Goal: Communication & Community: Answer question/provide support

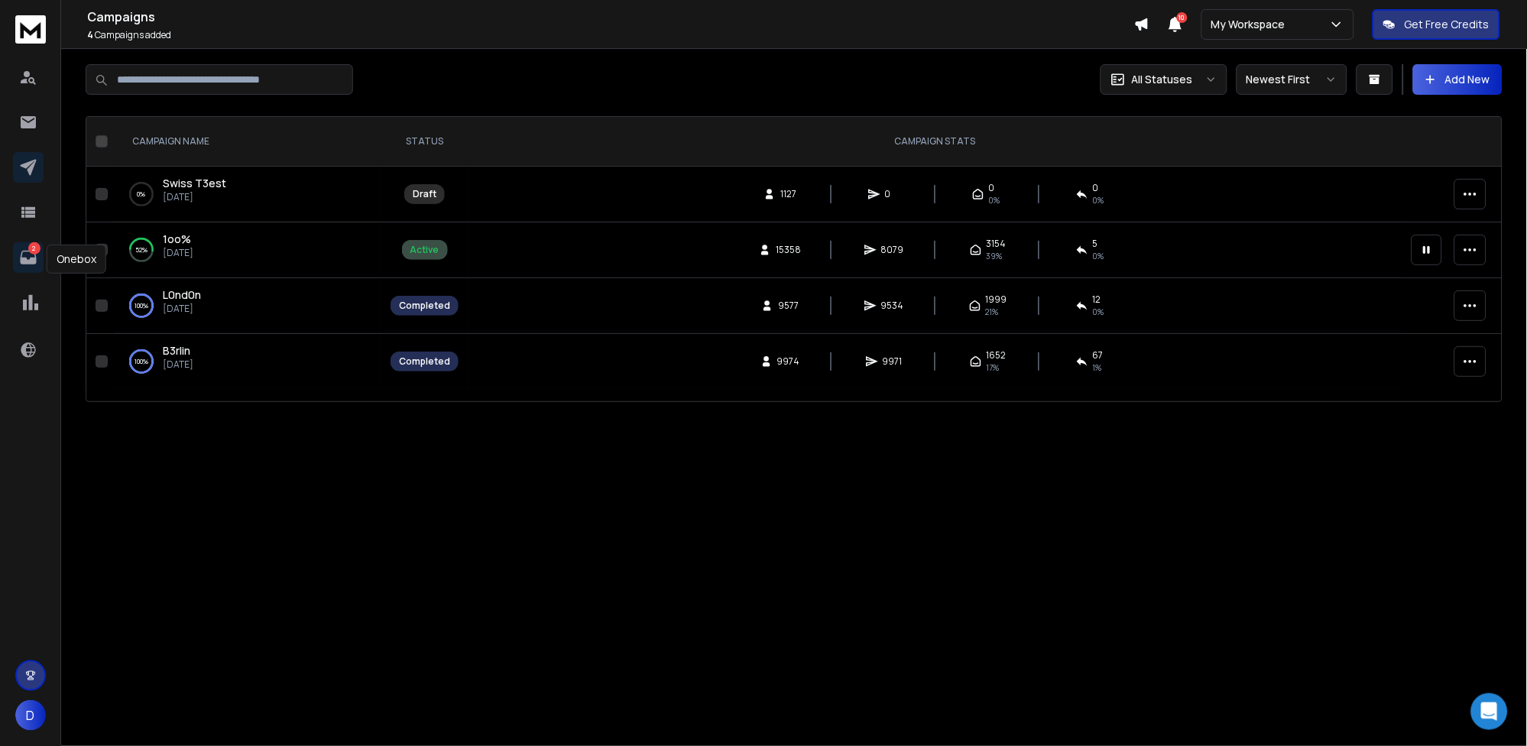
click at [24, 252] on icon at bounding box center [28, 258] width 16 height 14
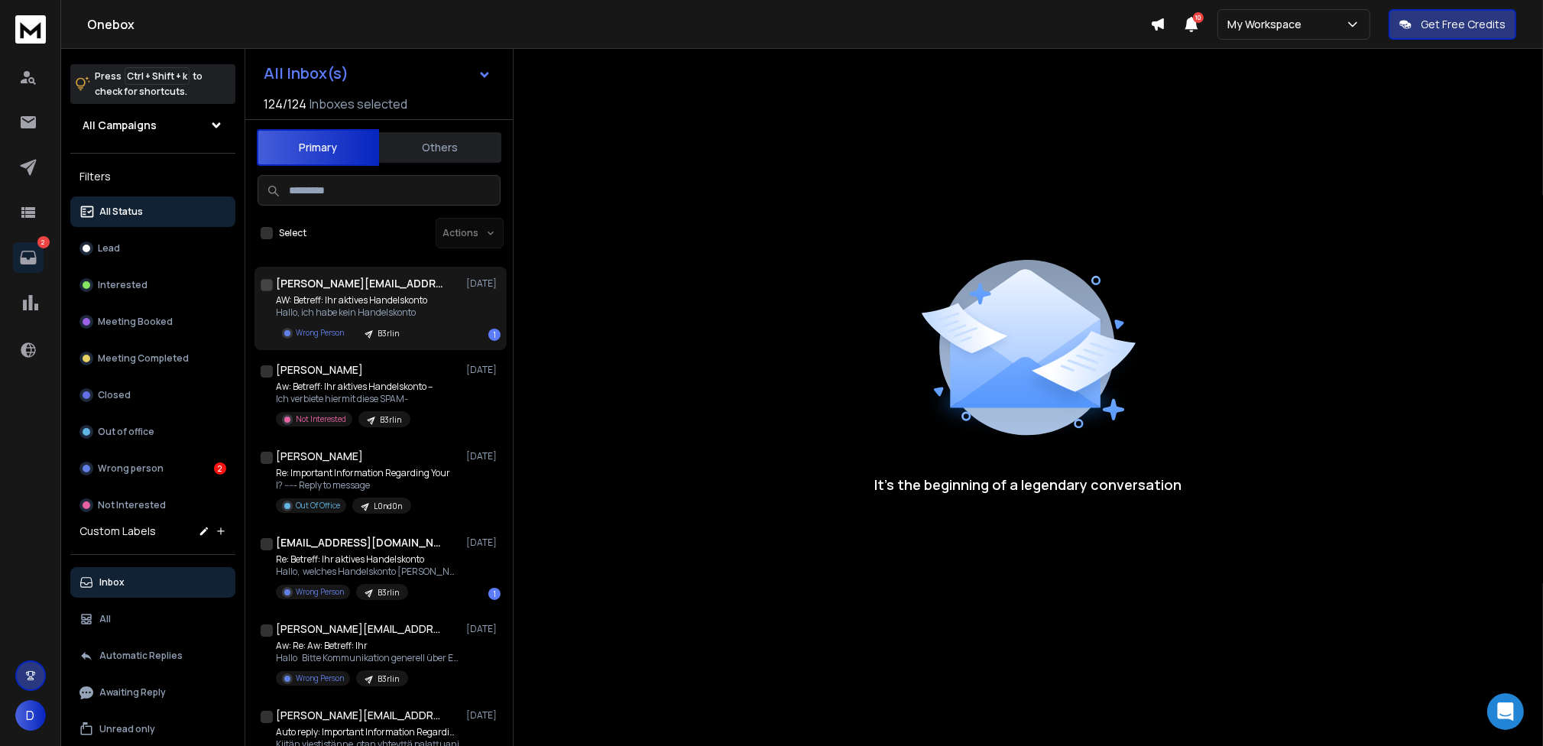
click at [414, 328] on div "Wrong Person B3rlin" at bounding box center [351, 333] width 151 height 16
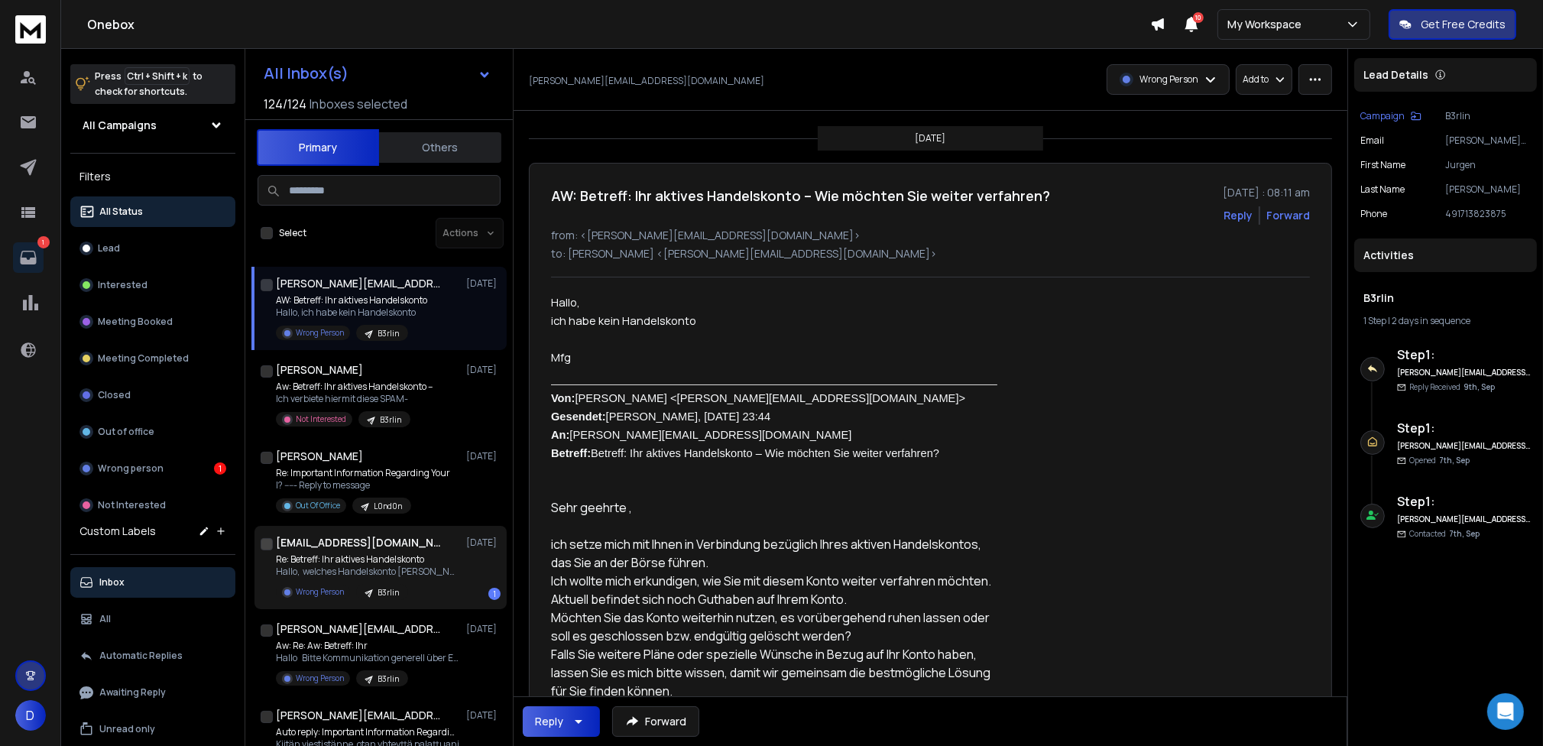
click at [416, 547] on div "[EMAIL_ADDRESS][DOMAIN_NAME] [DATE]" at bounding box center [388, 542] width 225 height 15
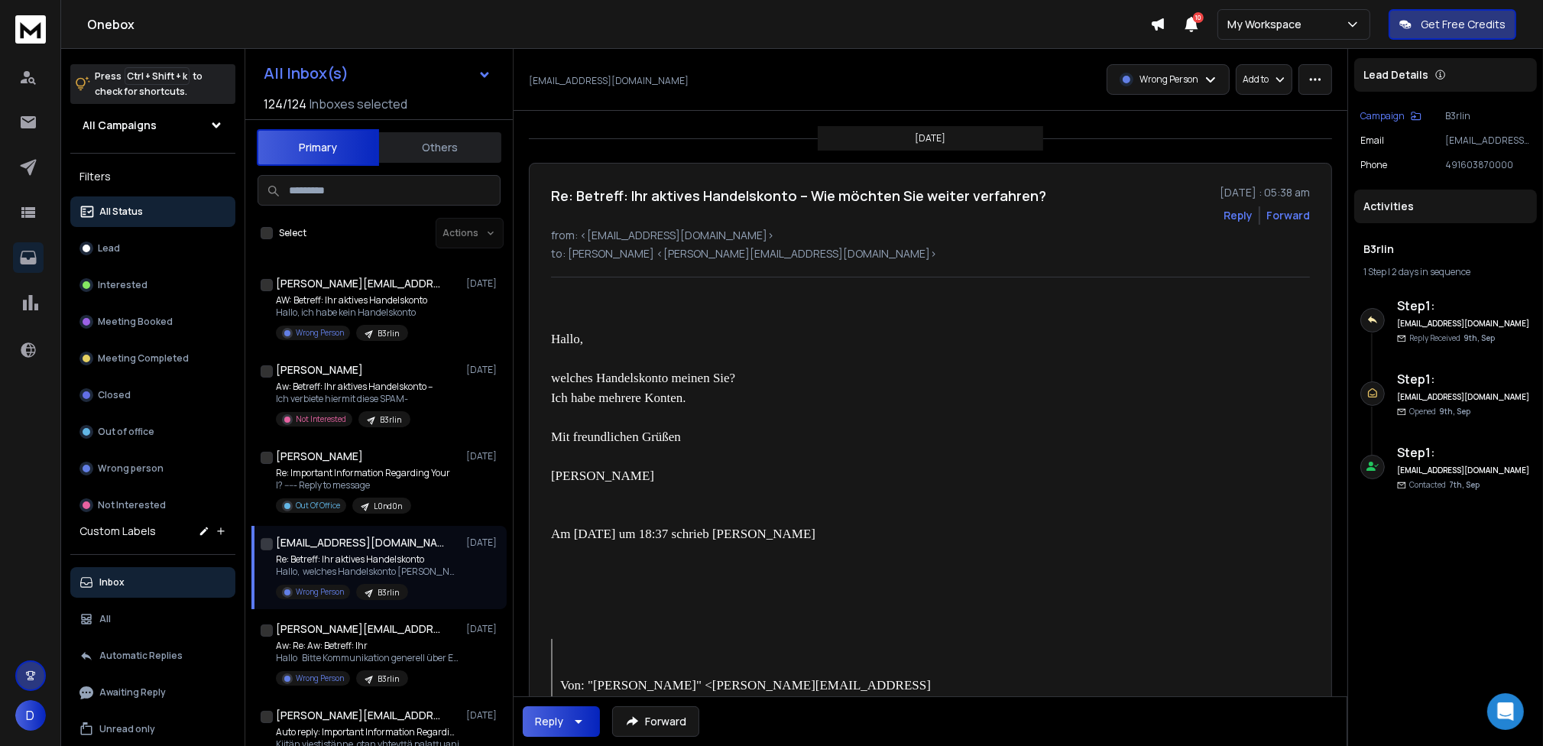
click at [633, 388] on div "welches Handelskonto meinen Sie?" at bounding box center [774, 378] width 446 height 20
click at [565, 714] on div "Reply" at bounding box center [561, 721] width 53 height 18
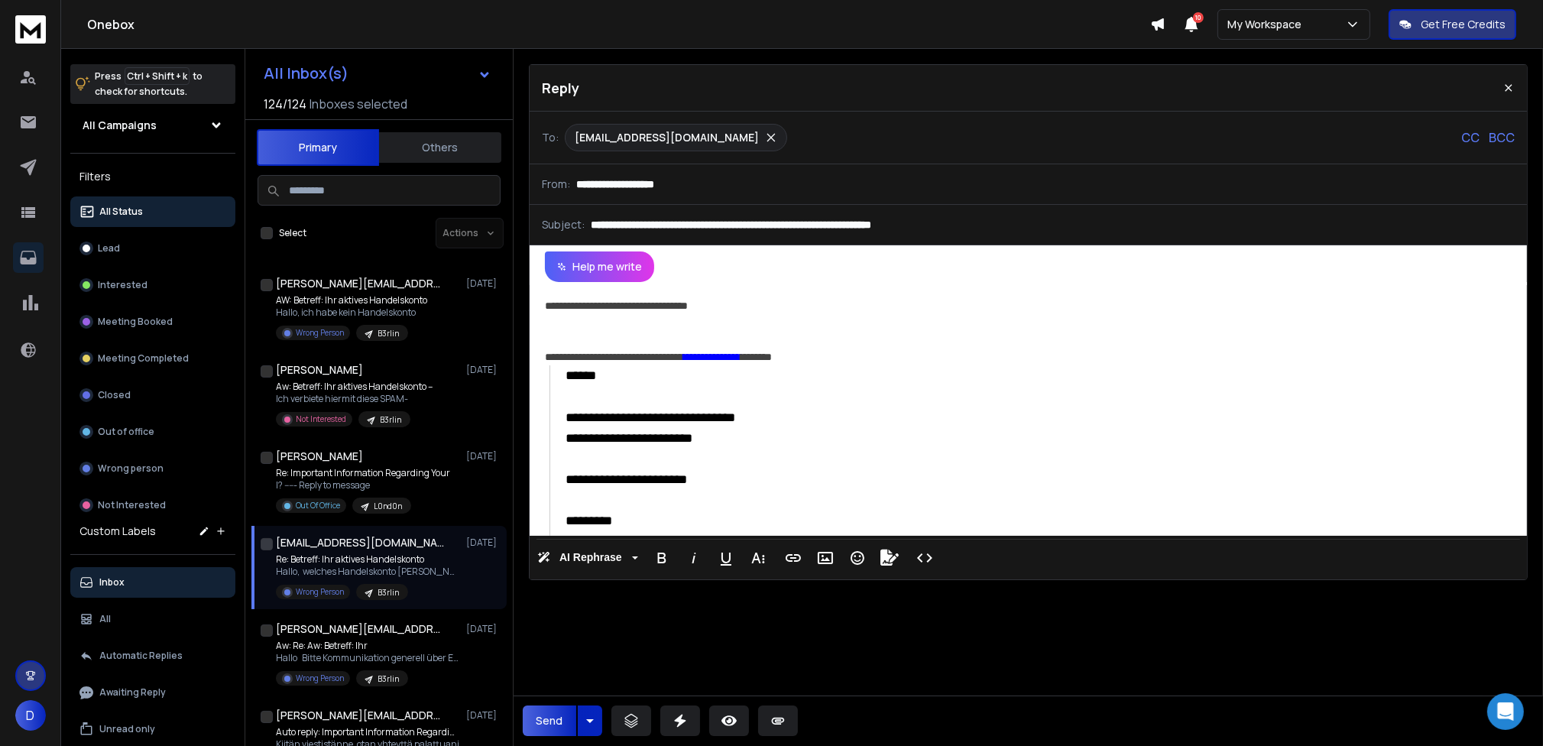
click at [544, 711] on button "Send" at bounding box center [550, 721] width 54 height 31
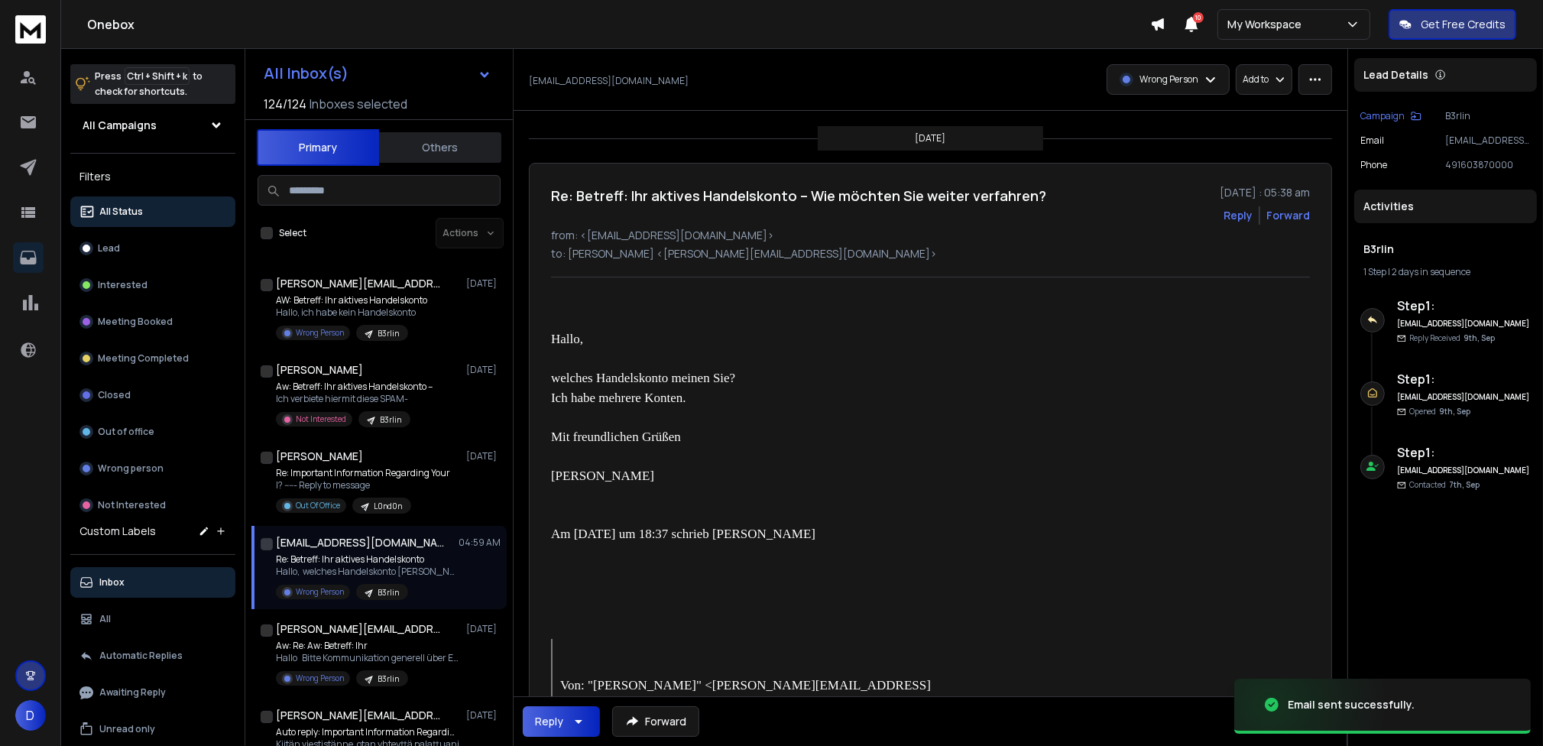
click at [111, 207] on p "All Status" at bounding box center [121, 212] width 44 height 12
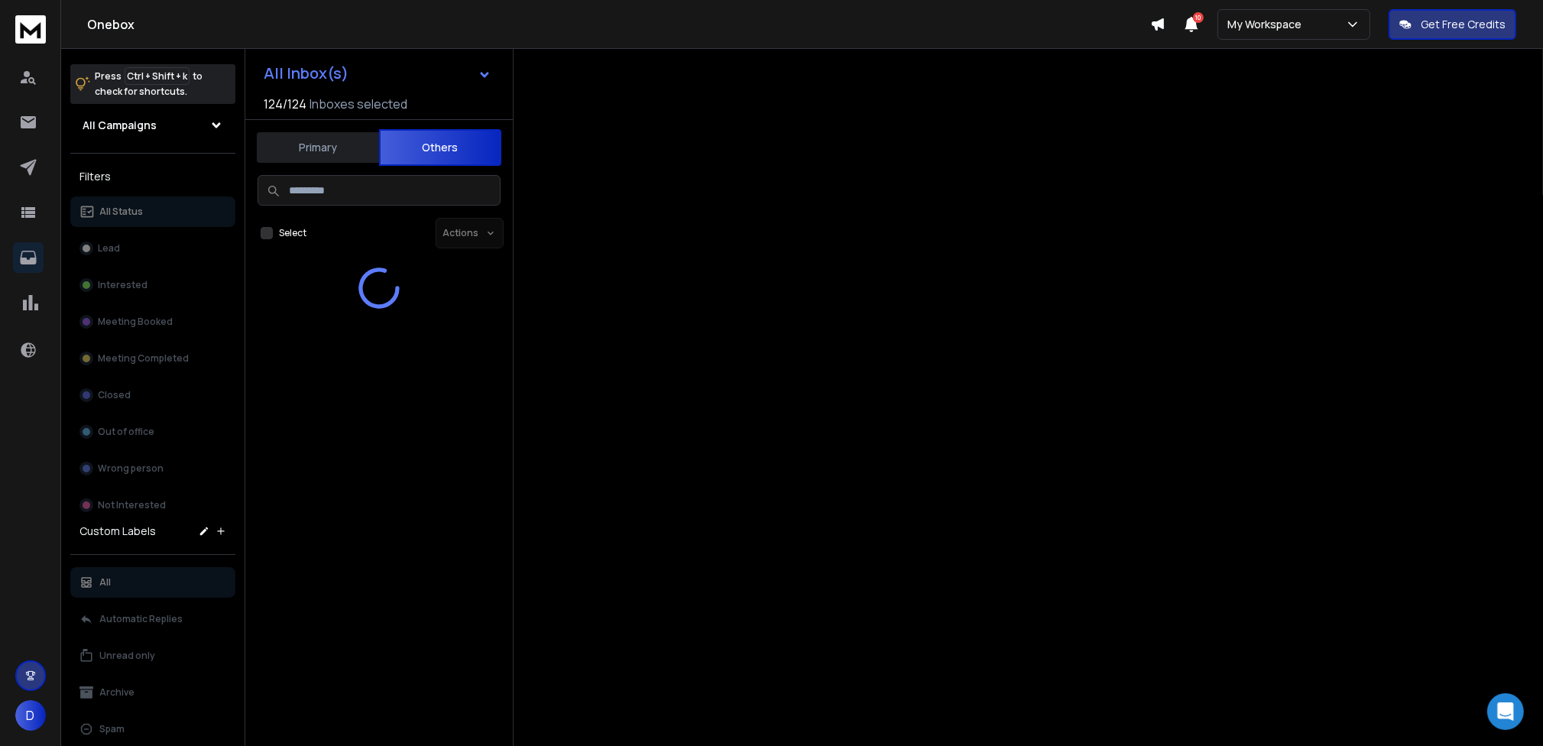
click at [445, 144] on button "Others" at bounding box center [440, 147] width 122 height 37
